Goal: Information Seeking & Learning: Check status

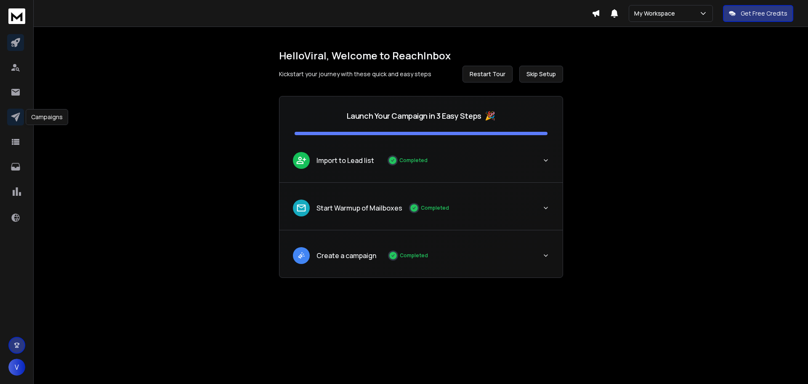
click at [13, 114] on icon at bounding box center [16, 117] width 10 height 10
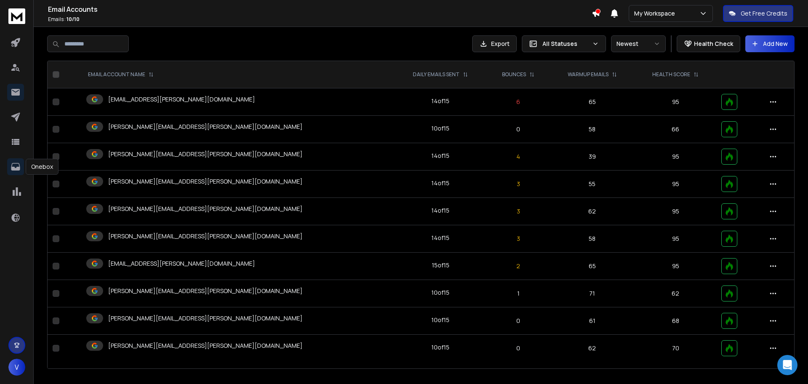
click at [16, 166] on icon at bounding box center [16, 167] width 10 height 10
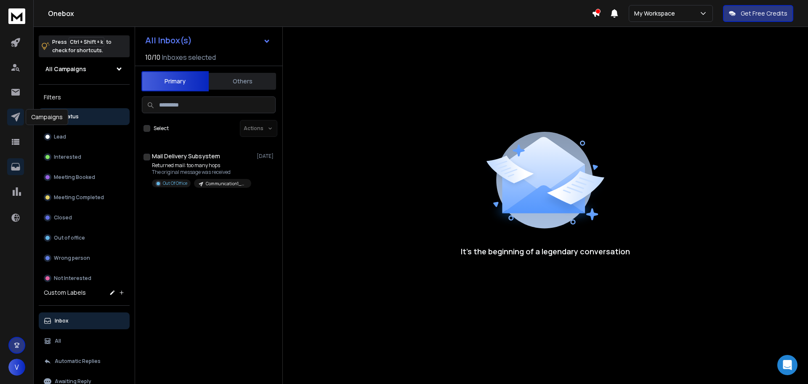
click at [21, 111] on link at bounding box center [15, 117] width 17 height 17
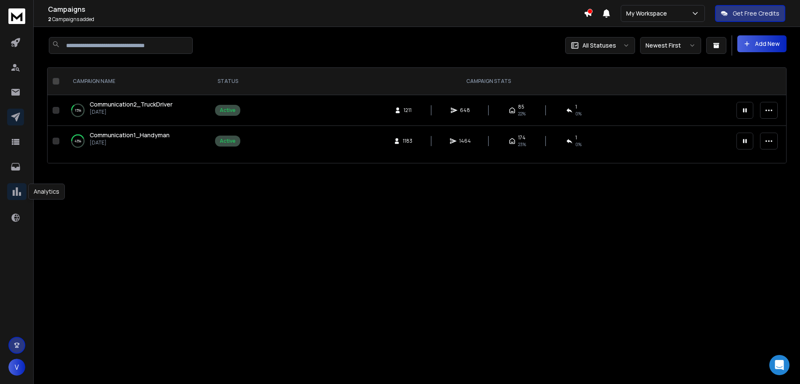
click at [14, 191] on icon at bounding box center [17, 191] width 8 height 8
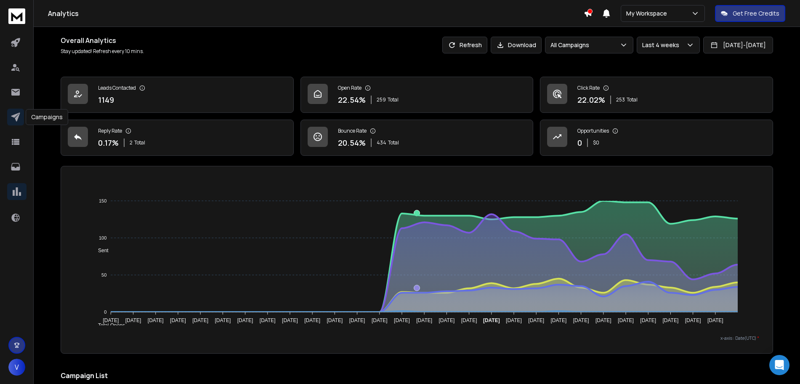
click at [22, 116] on link at bounding box center [15, 117] width 17 height 17
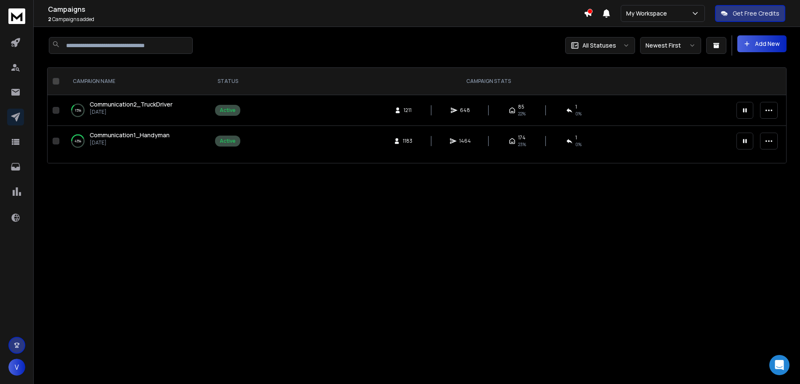
click at [313, 104] on div "1211 648 85 22 % 1 0 %" at bounding box center [488, 110] width 476 height 13
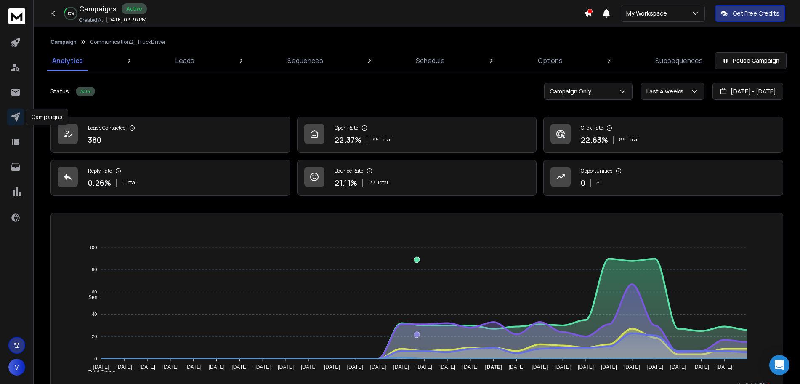
click at [19, 121] on icon at bounding box center [16, 117] width 10 height 10
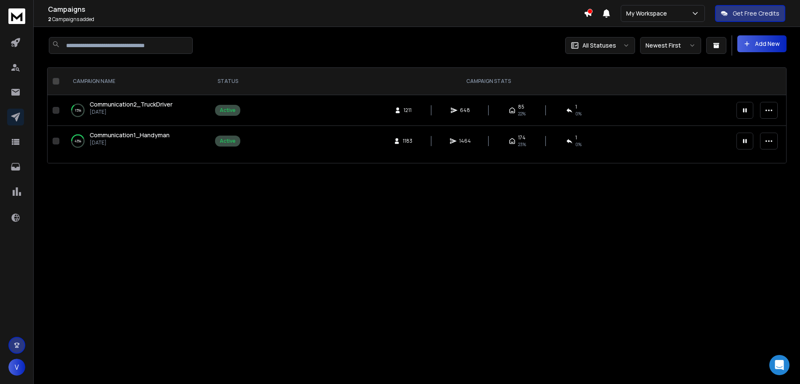
click at [164, 138] on span "Communication1_Handyman" at bounding box center [130, 135] width 80 height 8
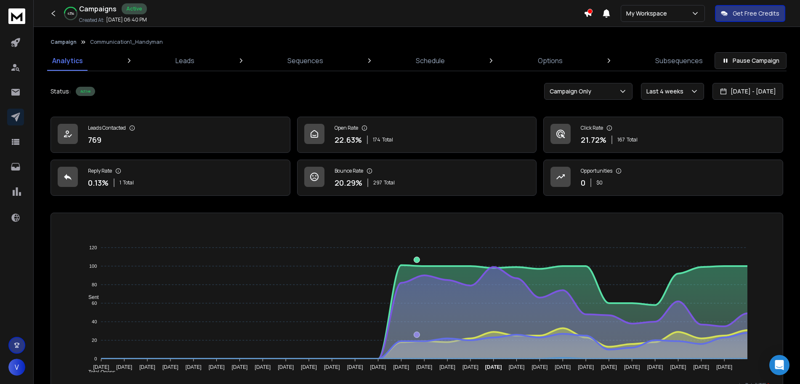
click at [477, 101] on div "Status: Active Pause Campaign Campaign Only Last 4 weeks [DATE] - [DATE] Leads …" at bounding box center [417, 334] width 733 height 503
click at [16, 125] on link at bounding box center [15, 117] width 17 height 17
